Goal: Information Seeking & Learning: Check status

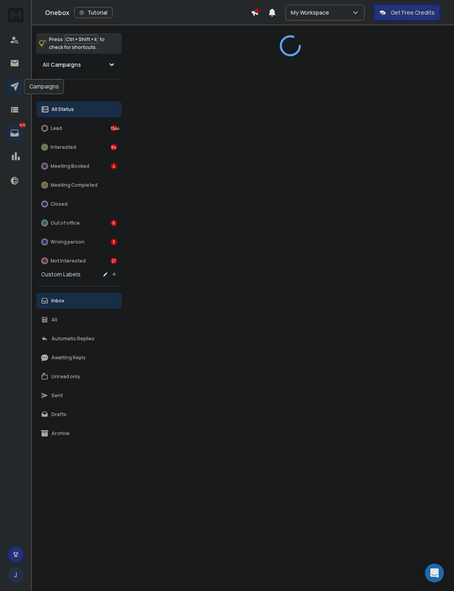
click at [17, 82] on icon at bounding box center [14, 86] width 9 height 9
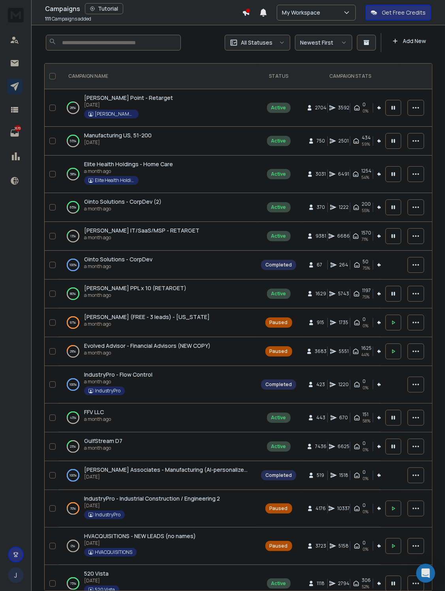
click at [142, 162] on span "Elite Health Holdings - Home Care" at bounding box center [128, 164] width 89 height 8
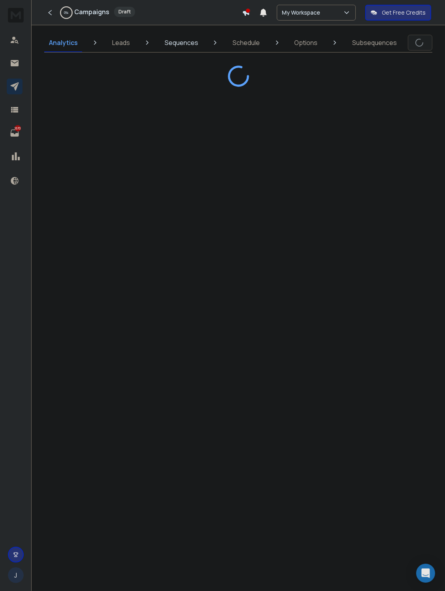
click at [183, 47] on p "Sequences" at bounding box center [182, 42] width 34 height 9
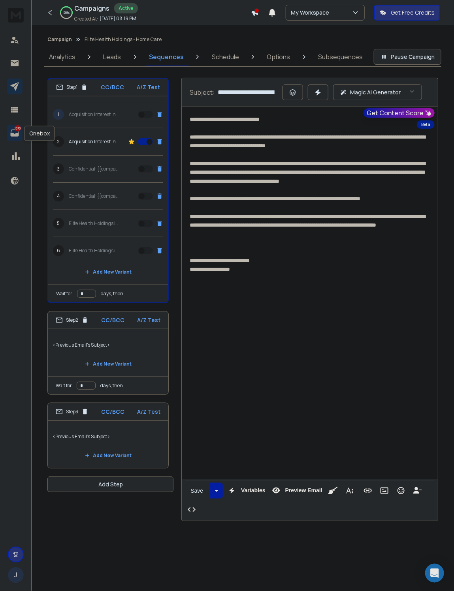
click at [17, 133] on icon at bounding box center [14, 133] width 8 height 7
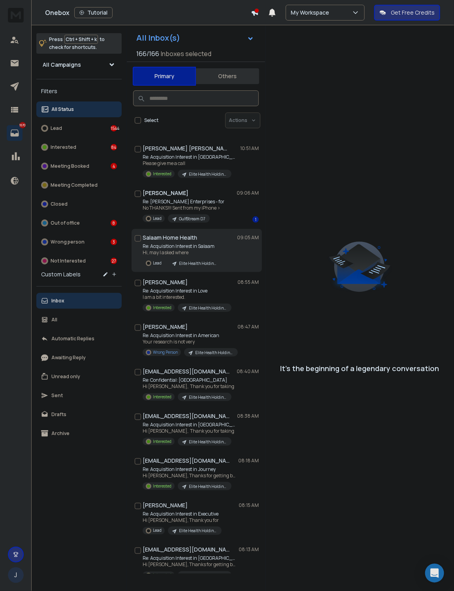
scroll to position [59, 0]
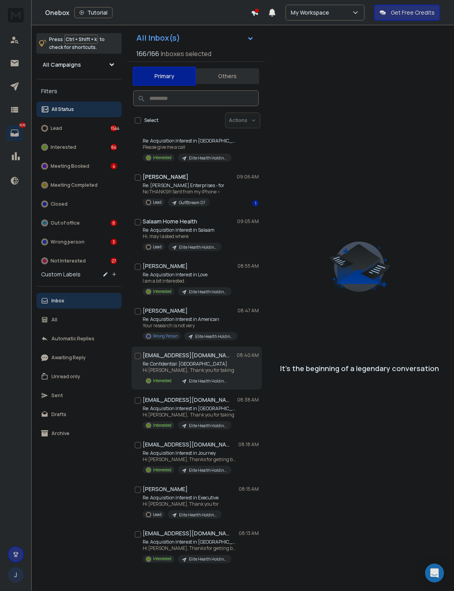
click at [191, 369] on p "Hi [PERSON_NAME], Thank you for taking" at bounding box center [189, 370] width 92 height 6
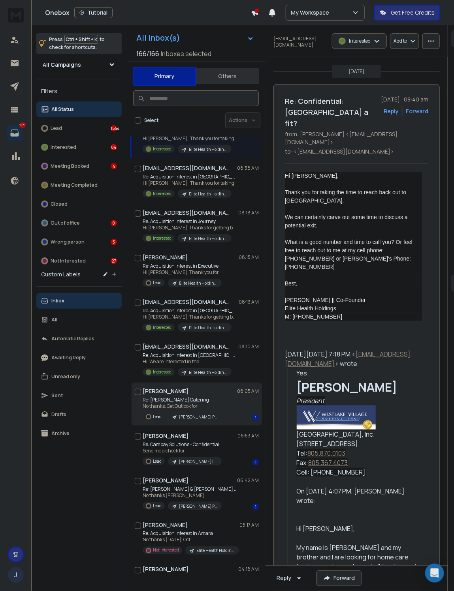
scroll to position [296, 0]
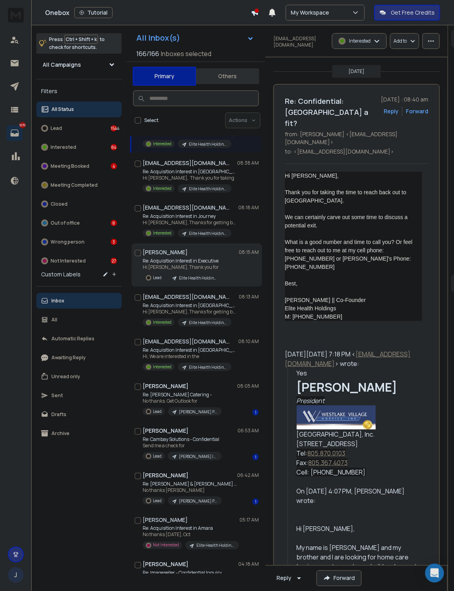
click at [211, 263] on p "Re: Acquisition Interest in Executive" at bounding box center [182, 261] width 79 height 6
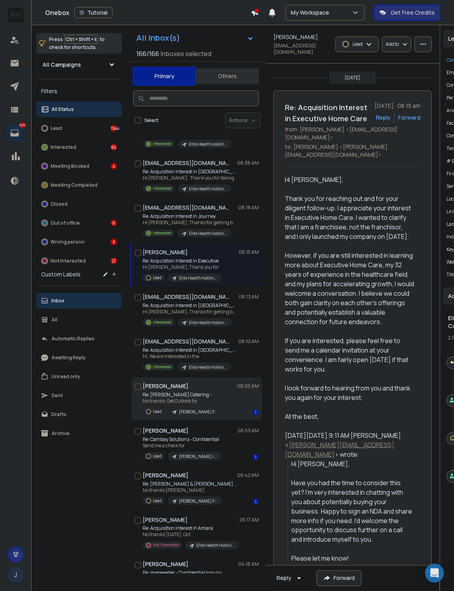
click at [231, 393] on div "Re: [PERSON_NAME] Catering - No thanks. Get Outlook for Lead [PERSON_NAME] Poin…" at bounding box center [201, 404] width 116 height 24
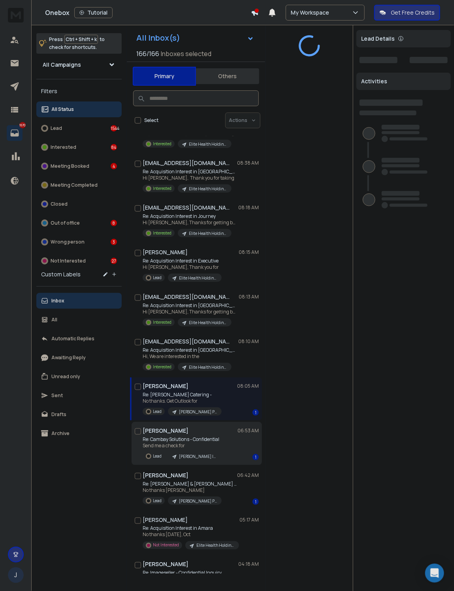
click at [209, 438] on p "Re: Cambay Solutions - Confidential" at bounding box center [182, 439] width 79 height 6
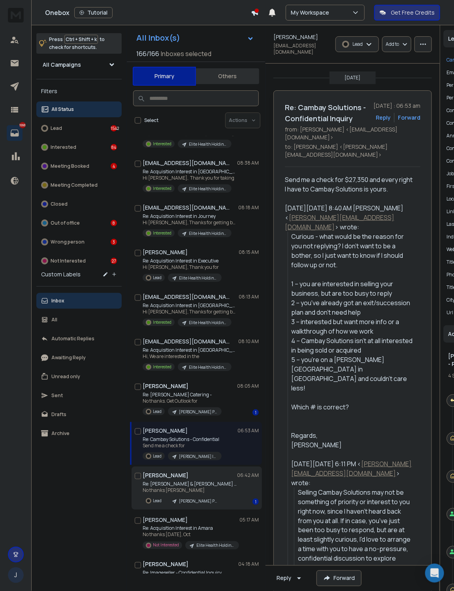
click at [194, 488] on p "No thanks [PERSON_NAME]" at bounding box center [190, 490] width 95 height 6
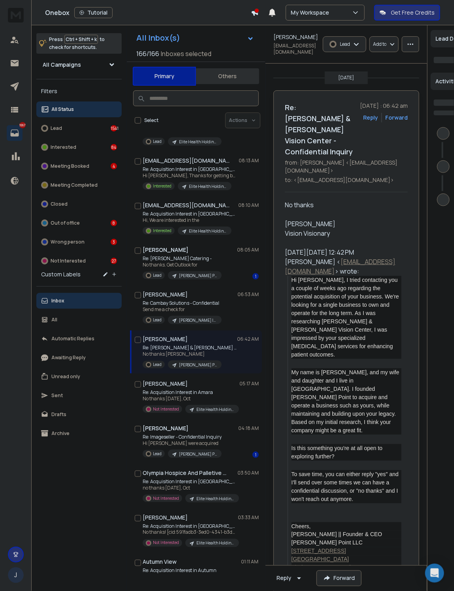
scroll to position [474, 0]
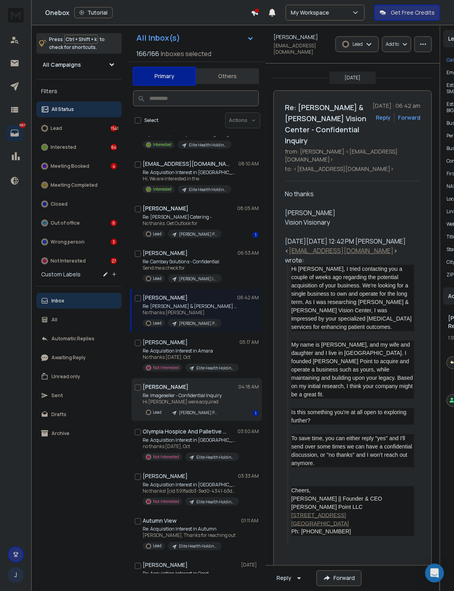
click at [207, 412] on p "[PERSON_NAME] Point - Retarget" at bounding box center [198, 413] width 38 height 6
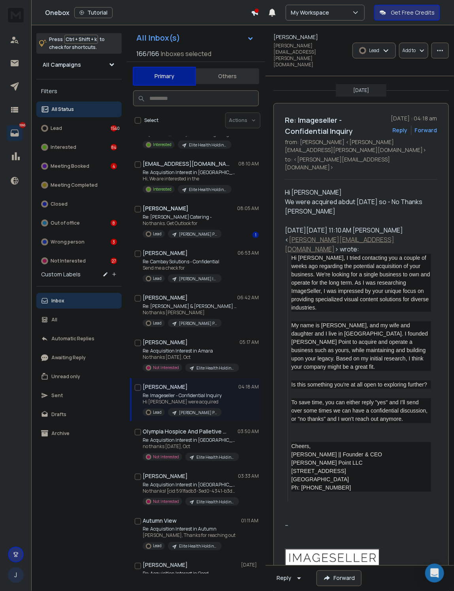
scroll to position [711, 0]
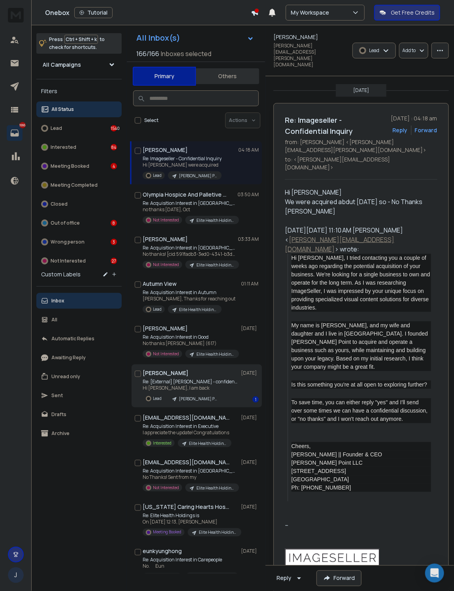
click at [210, 391] on div "Re: [External] [PERSON_NAME] - confidential Hi [PERSON_NAME], I am back Lead [P…" at bounding box center [190, 391] width 95 height 24
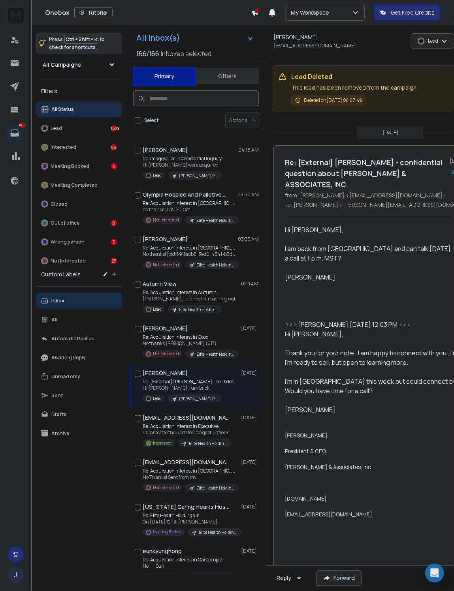
scroll to position [948, 0]
